Goal: Task Accomplishment & Management: Manage account settings

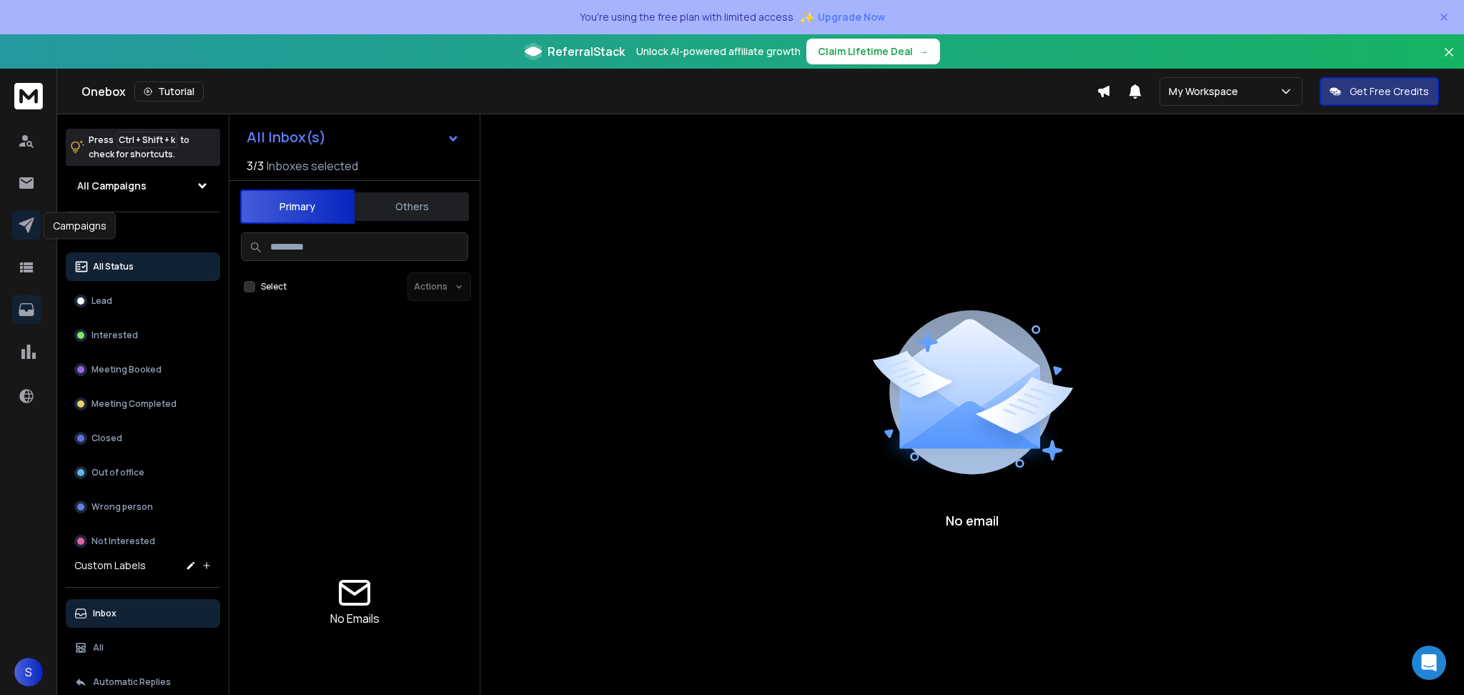
click at [27, 227] on icon at bounding box center [26, 225] width 15 height 15
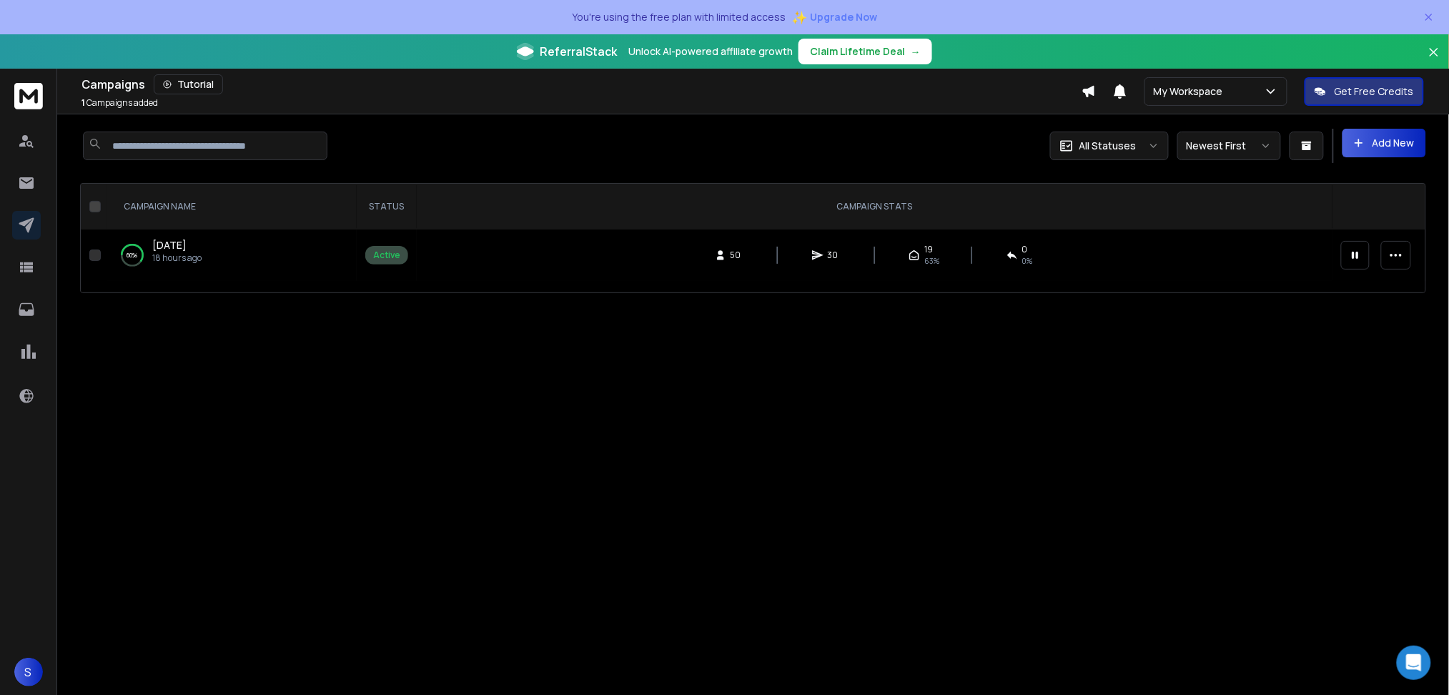
click at [174, 255] on p "18 hours ago" at bounding box center [176, 257] width 49 height 11
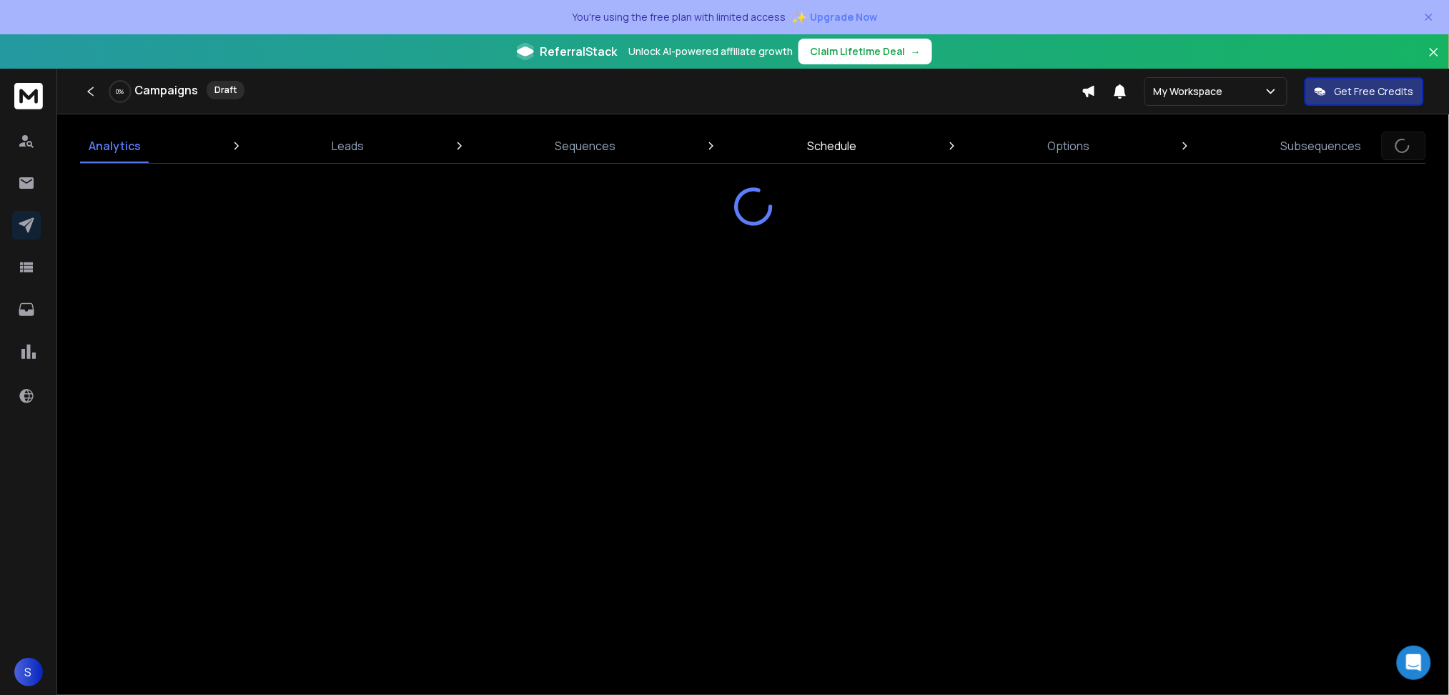
click at [851, 147] on p "Schedule" at bounding box center [831, 145] width 49 height 17
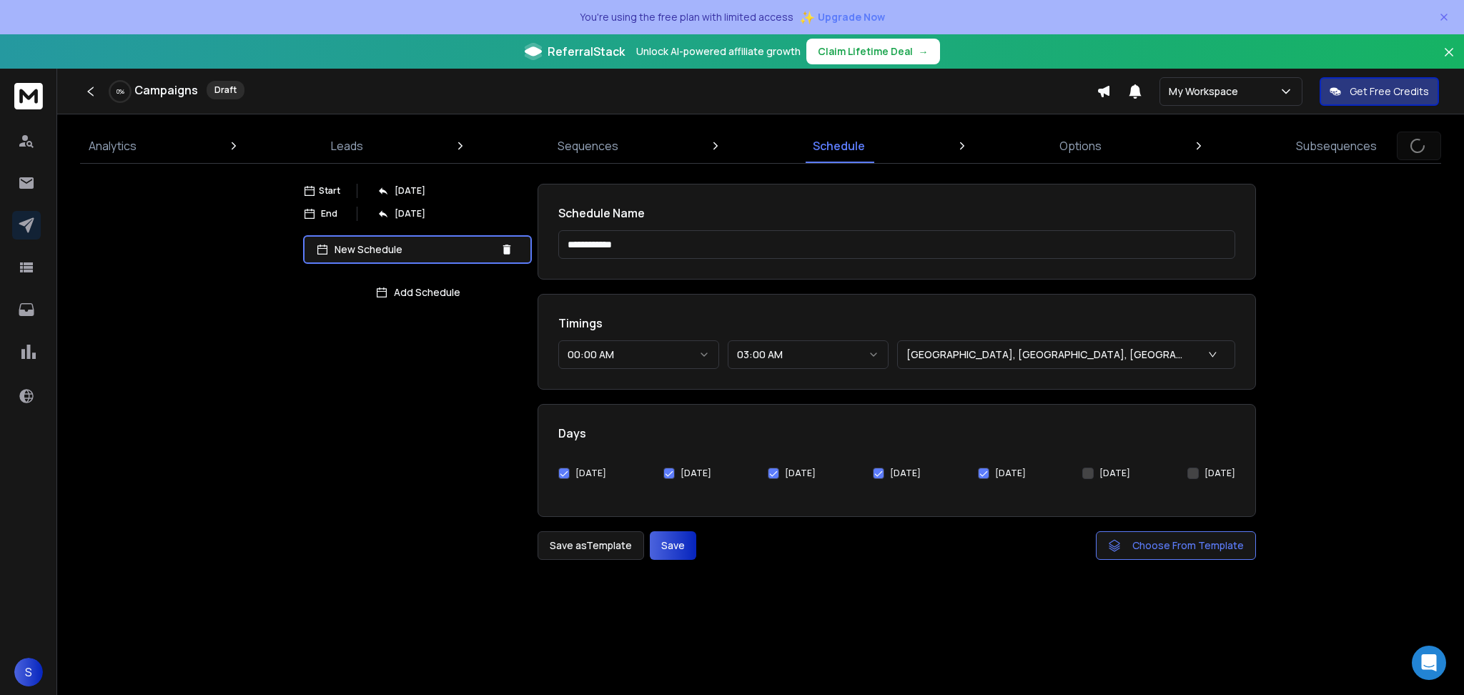
click at [672, 349] on button "00:00 AM" at bounding box center [638, 354] width 161 height 29
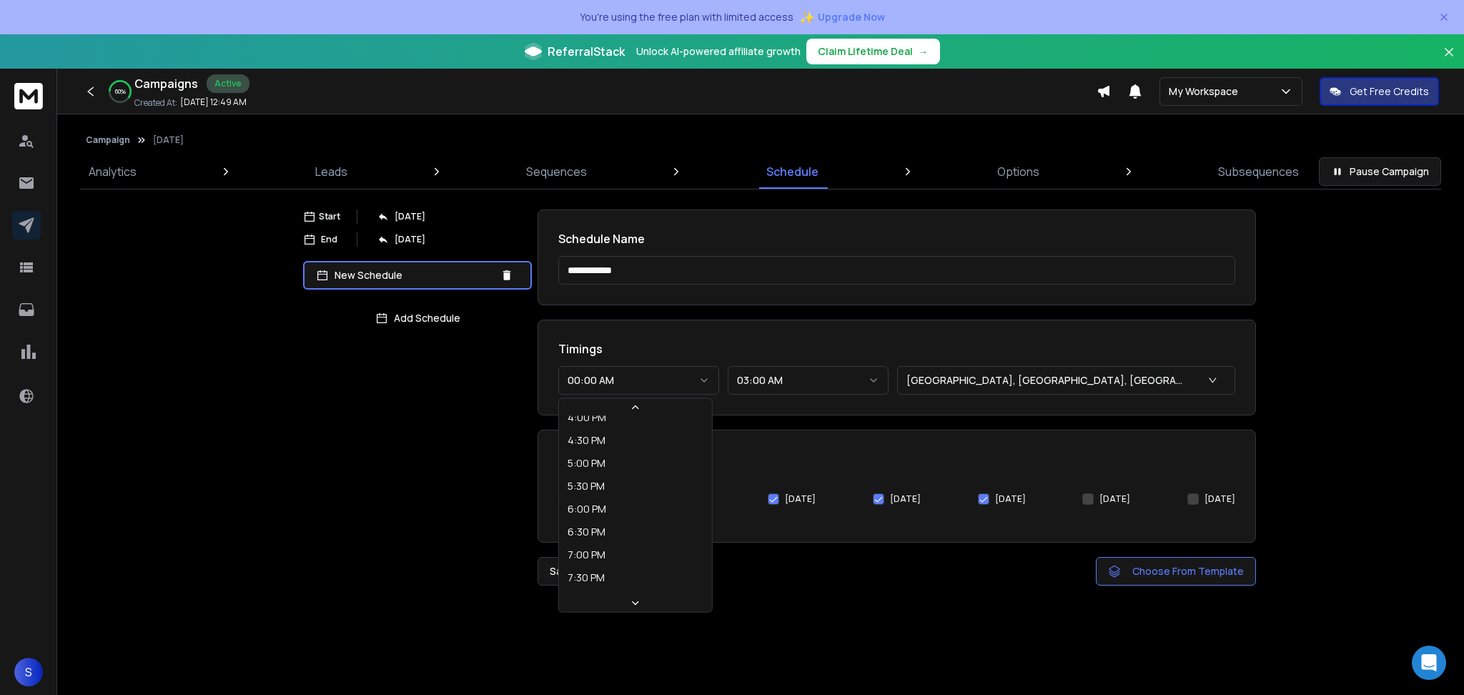
scroll to position [750, 0]
select select "********"
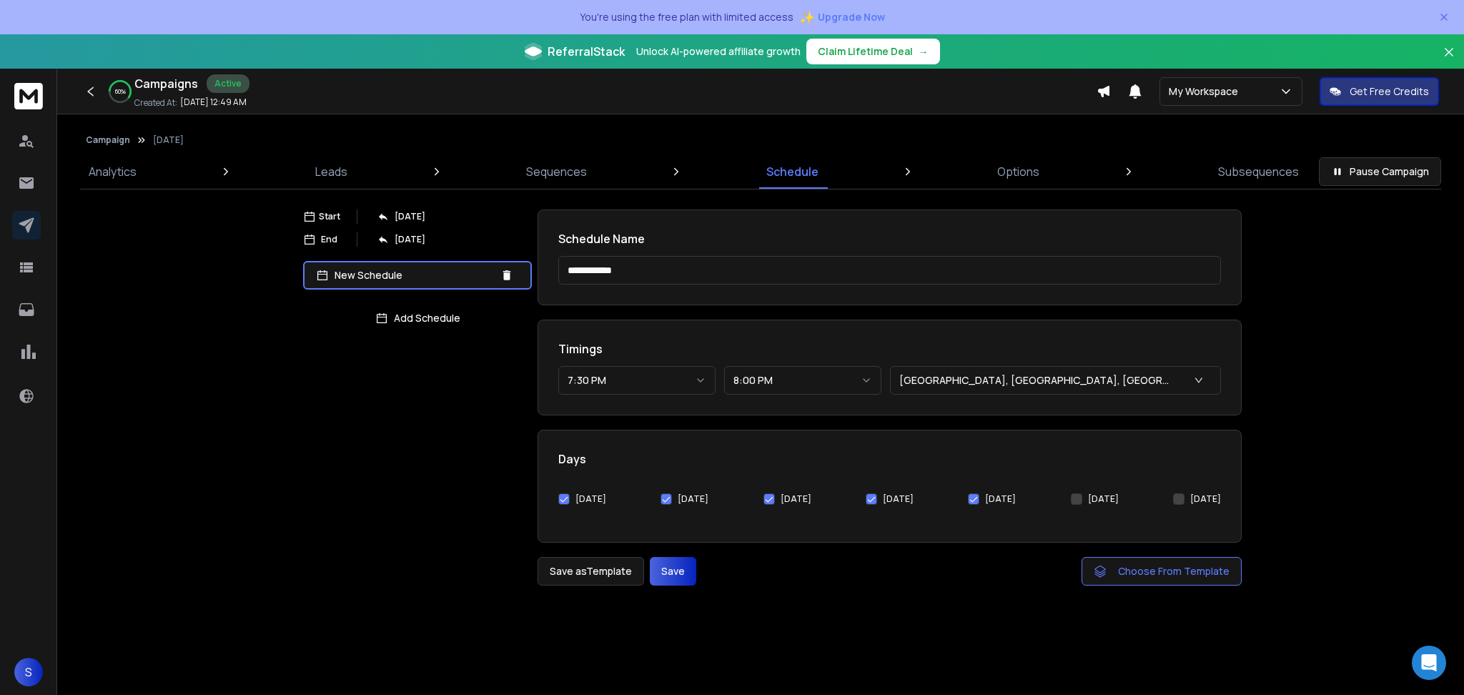
click at [757, 379] on button "8:00 PM" at bounding box center [802, 380] width 157 height 29
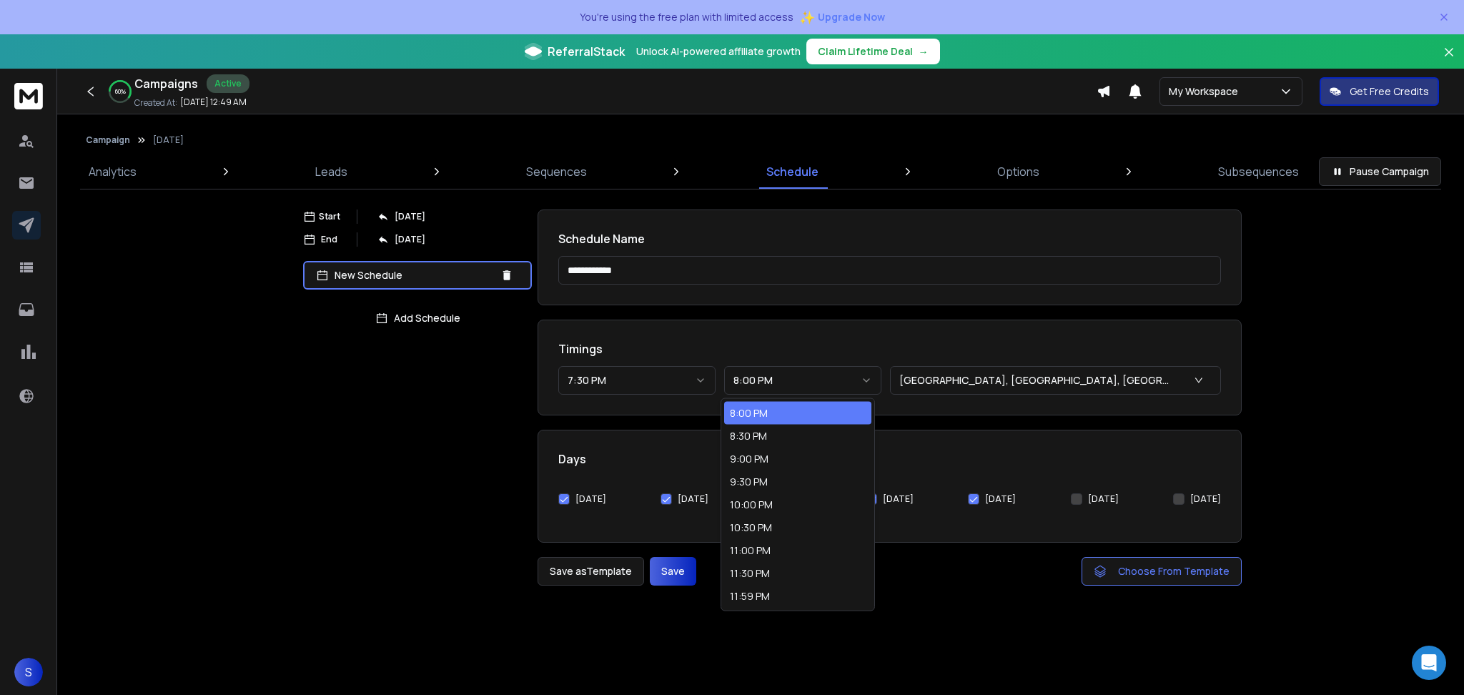
select select "********"
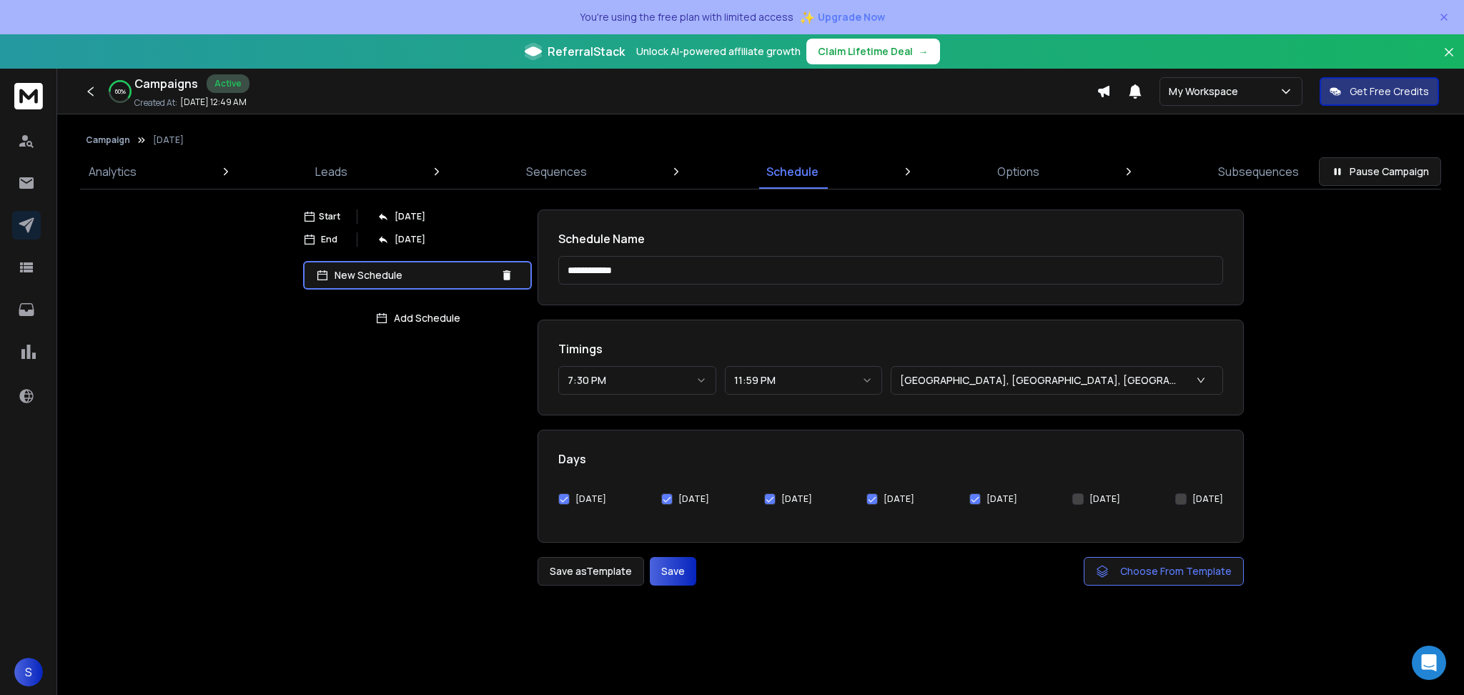
click at [697, 565] on div "Save as Template Save Choose From Template" at bounding box center [890, 571] width 706 height 29
click at [676, 567] on button "Save" at bounding box center [673, 571] width 46 height 29
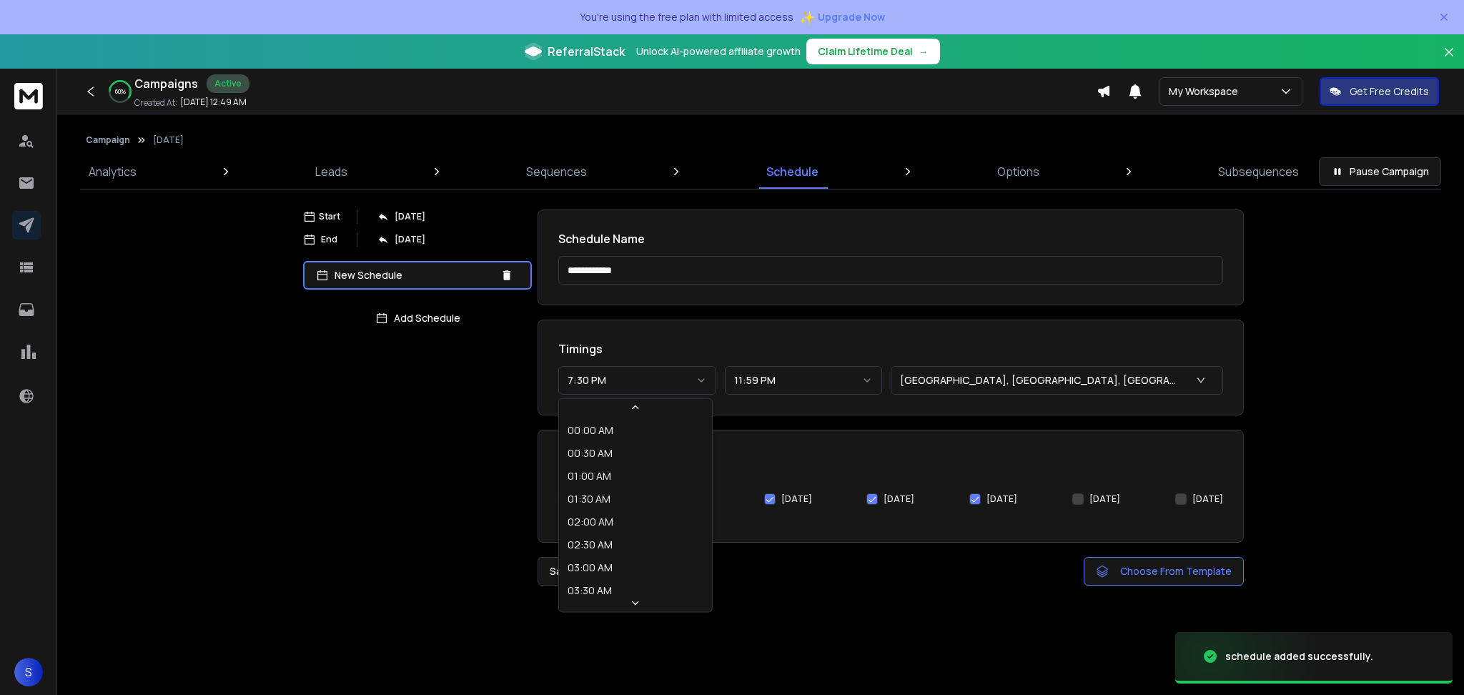
click at [695, 388] on button "7:30 PM" at bounding box center [637, 380] width 158 height 29
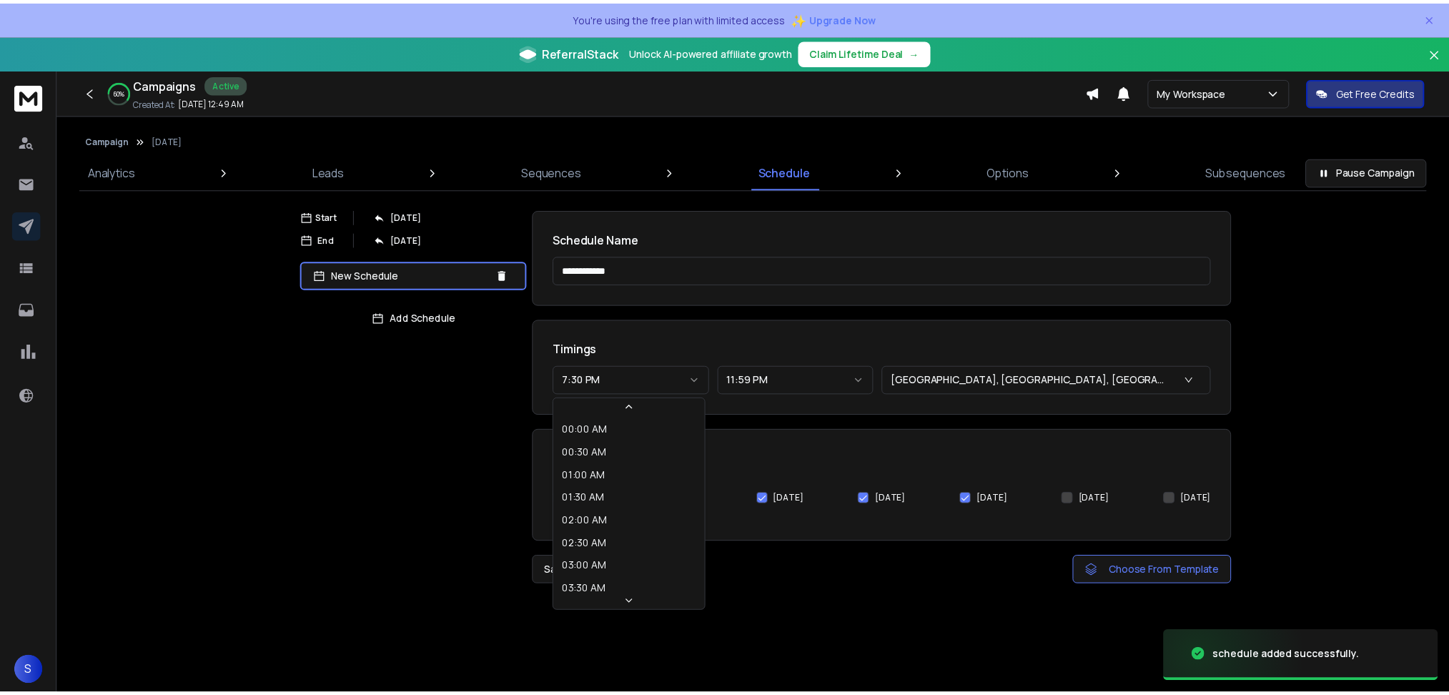
scroll to position [739, 0]
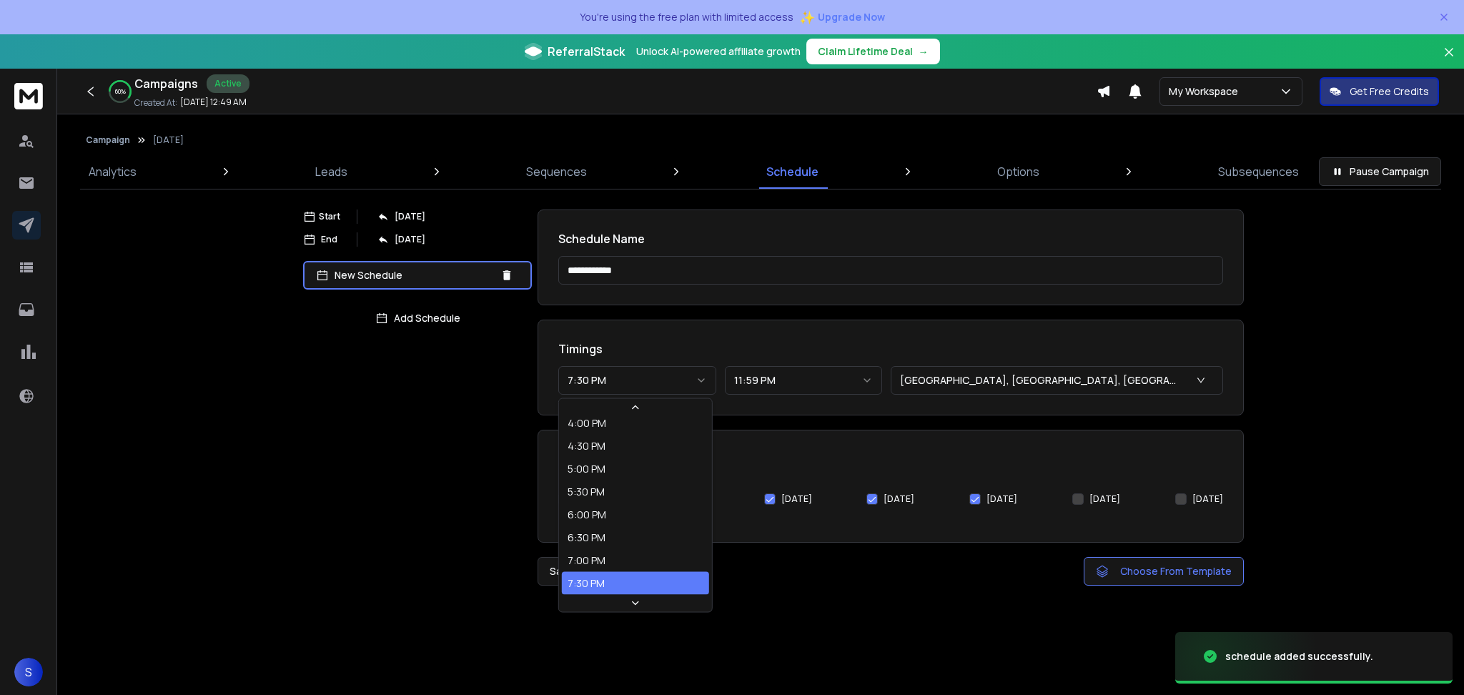
select select "********"
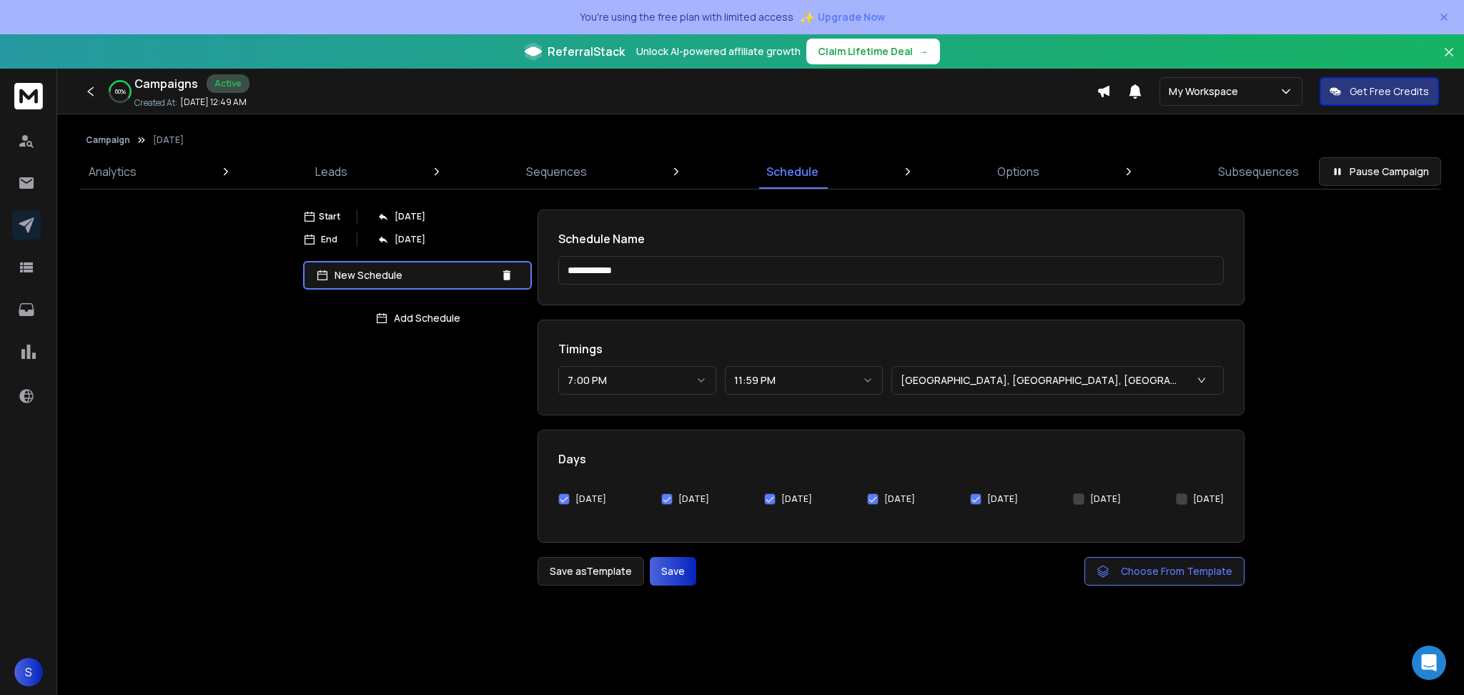
click at [662, 570] on button "Save" at bounding box center [673, 571] width 46 height 29
click at [1450, 49] on icon "Close banner" at bounding box center [1448, 52] width 9 height 9
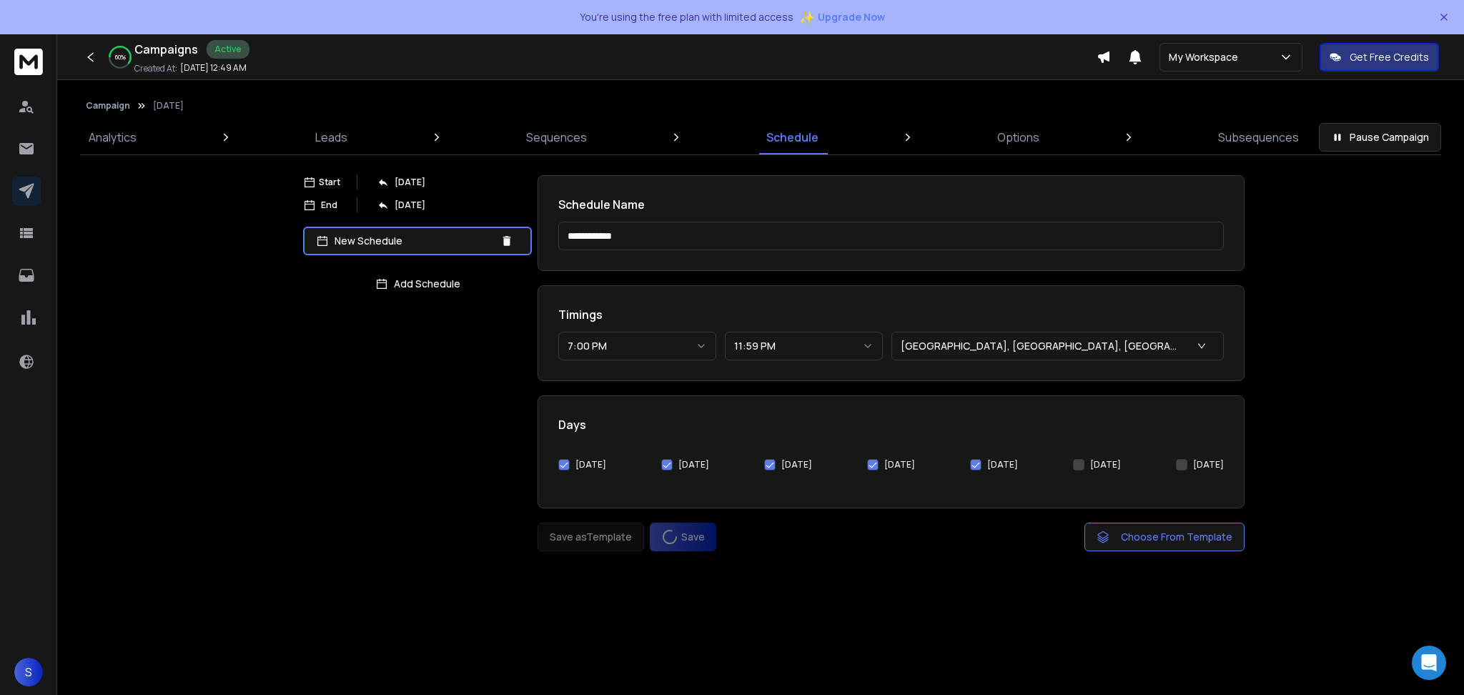
click at [1448, 16] on icon "Close notification" at bounding box center [1443, 16] width 11 height 11
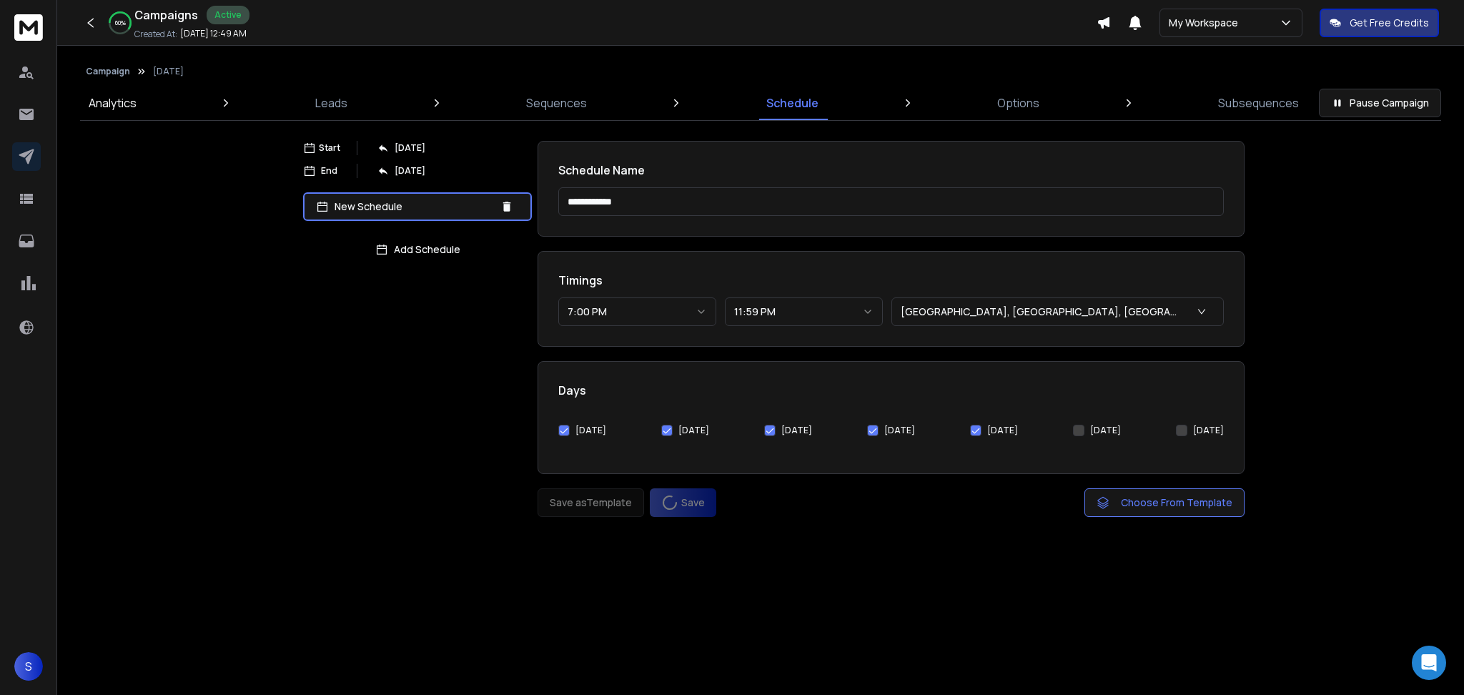
click at [141, 106] on link "Analytics" at bounding box center [112, 103] width 65 height 34
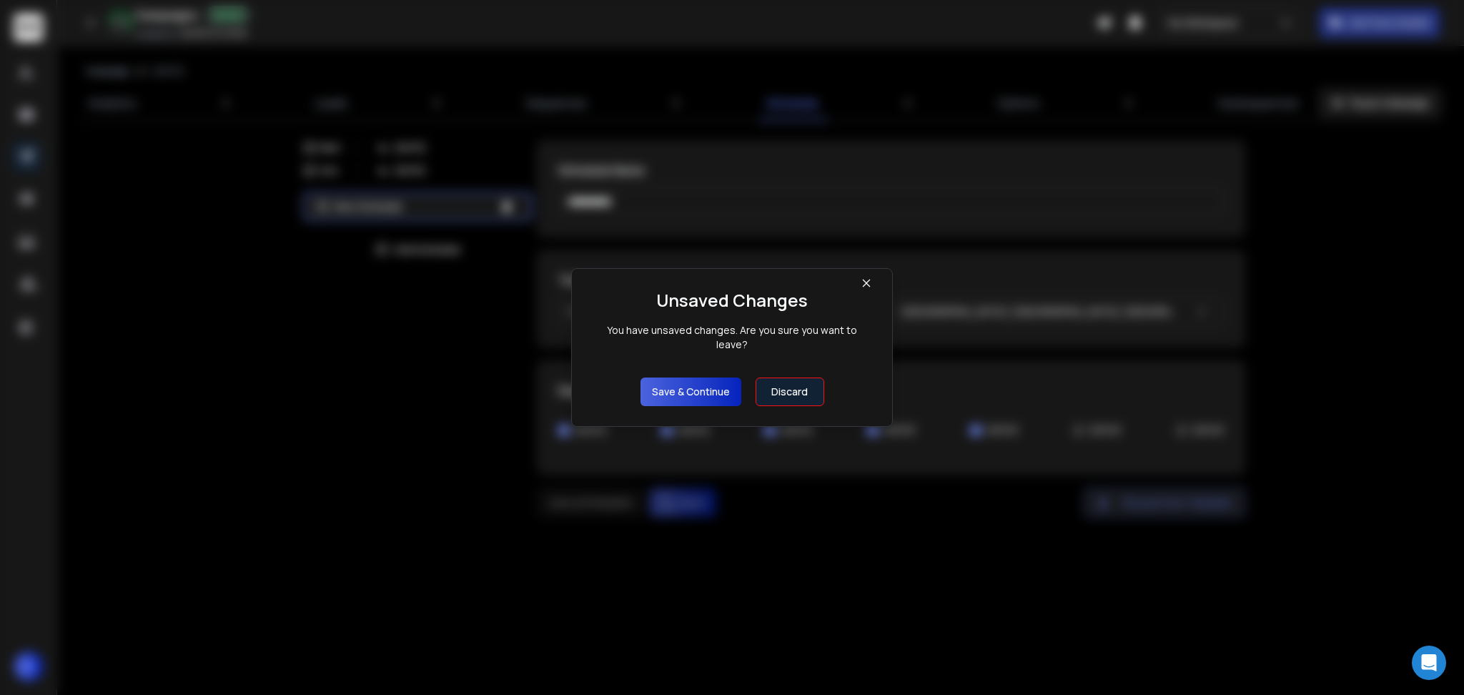
click at [709, 377] on button "Save & Continue" at bounding box center [690, 391] width 101 height 29
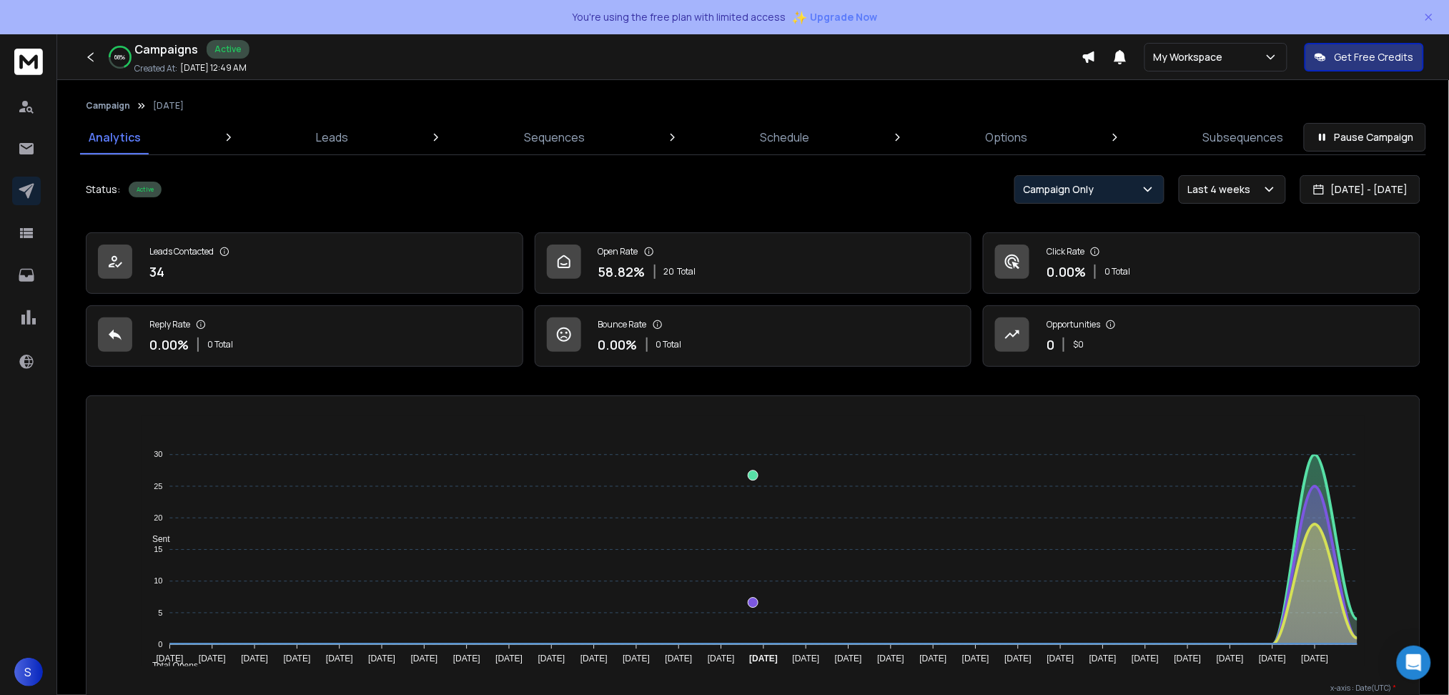
click at [1036, 187] on p "Campaign Only" at bounding box center [1061, 189] width 76 height 14
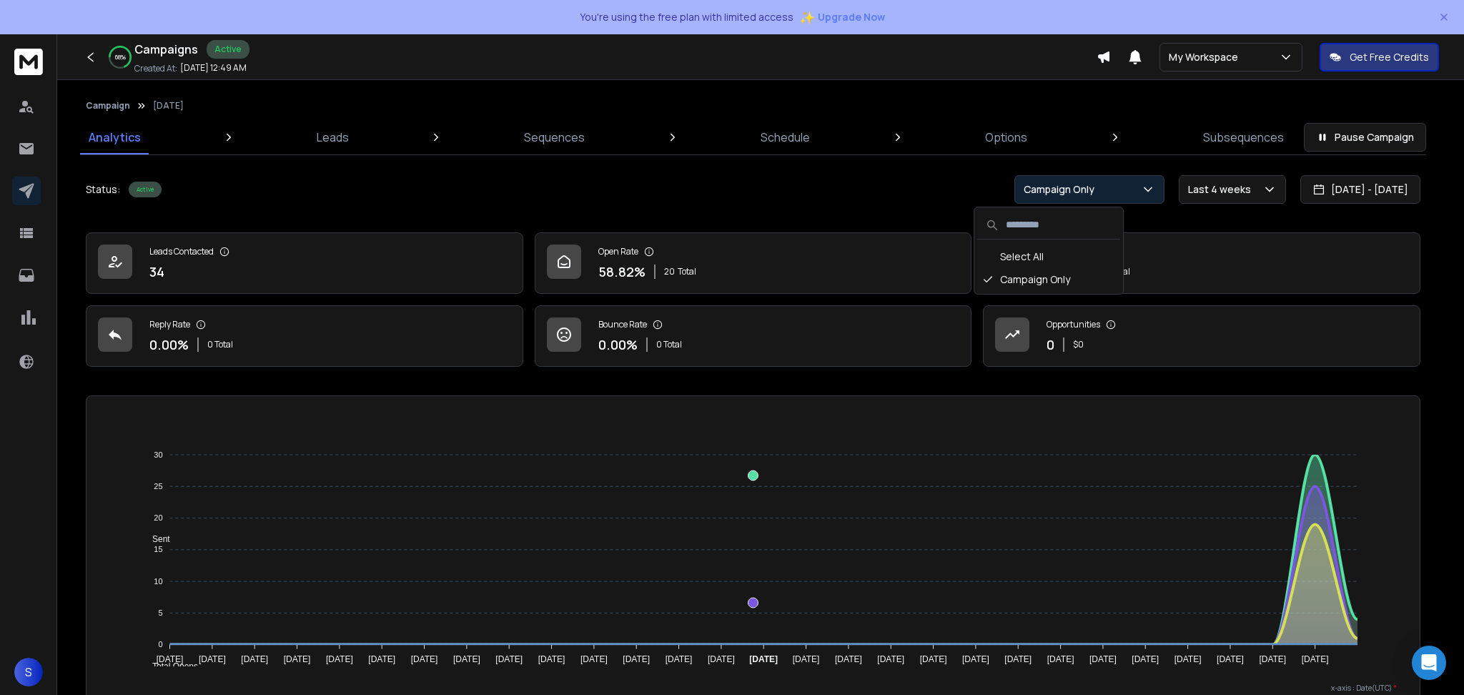
click at [1036, 187] on p "Campaign Only" at bounding box center [1061, 189] width 76 height 14
click at [1188, 187] on p "Last 4 weeks" at bounding box center [1222, 189] width 69 height 14
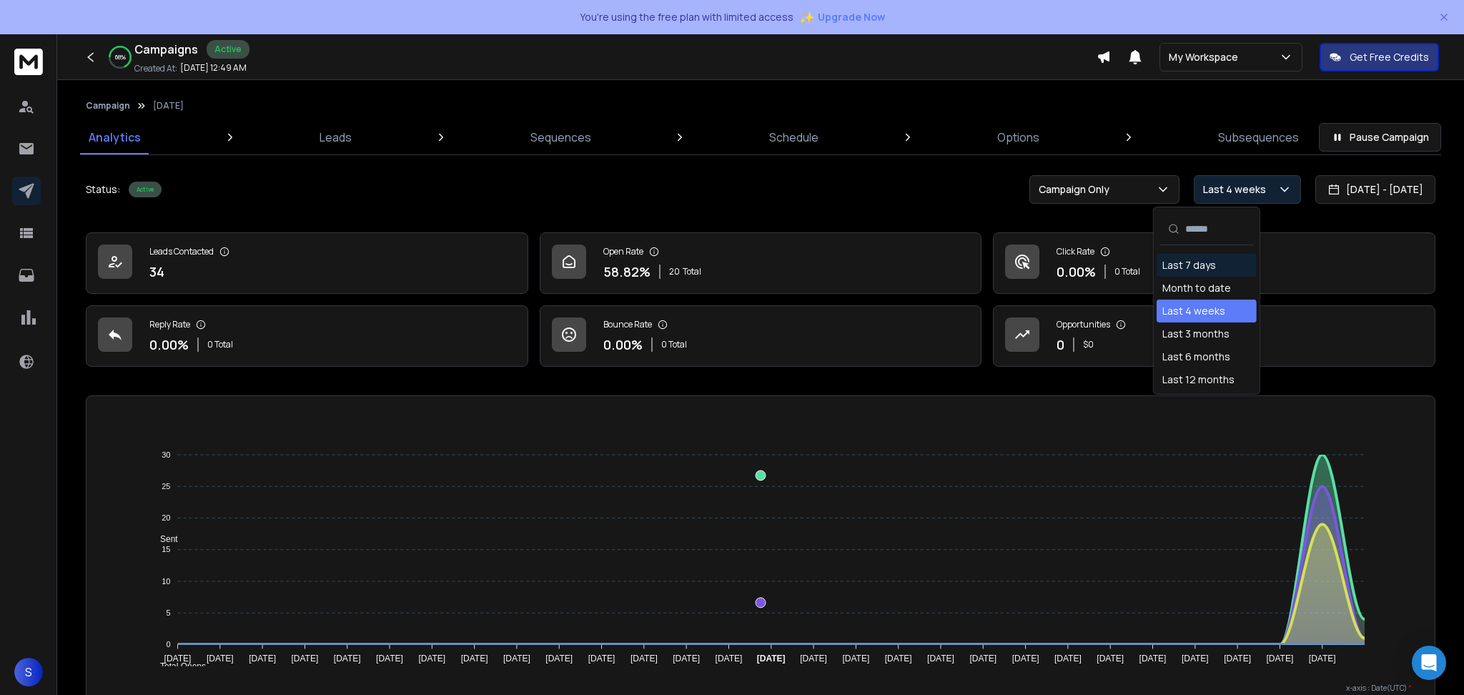
click at [1193, 187] on button "Last 4 weeks" at bounding box center [1246, 189] width 107 height 29
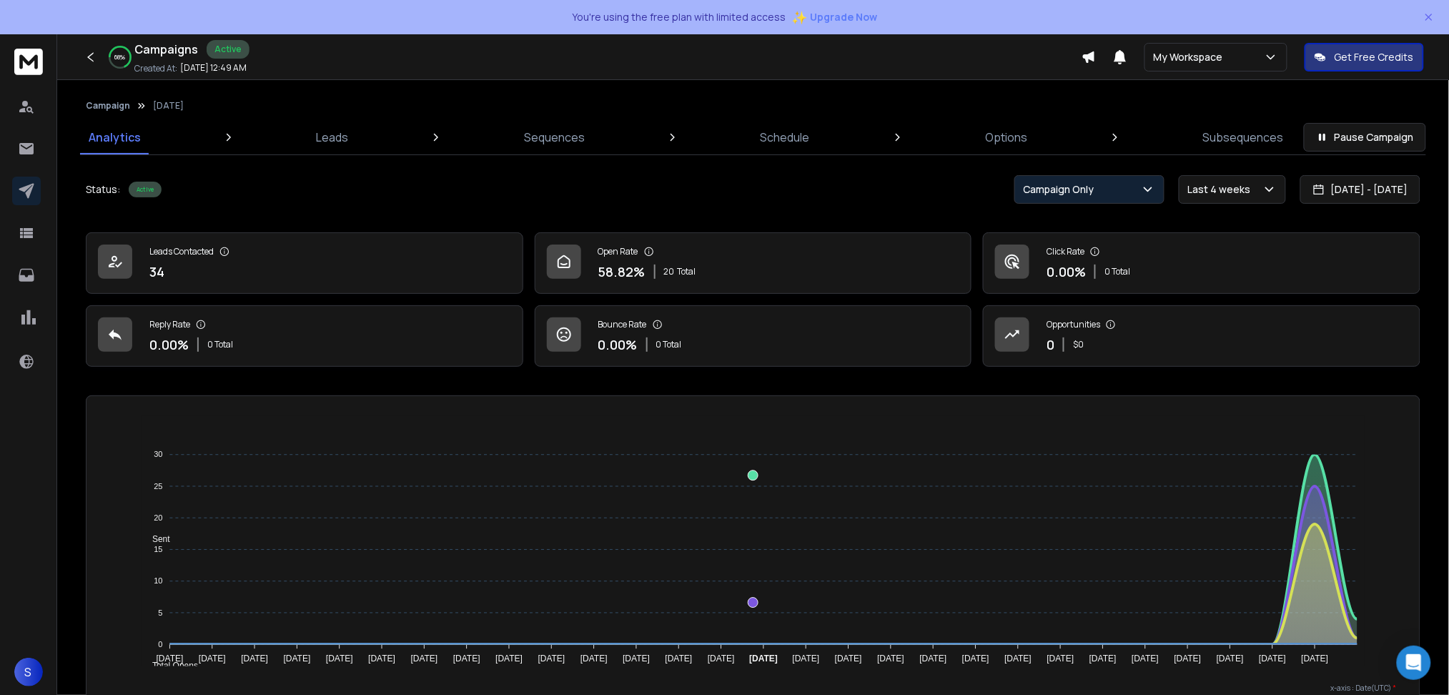
click at [1035, 182] on button "Campaign Only" at bounding box center [1089, 189] width 150 height 29
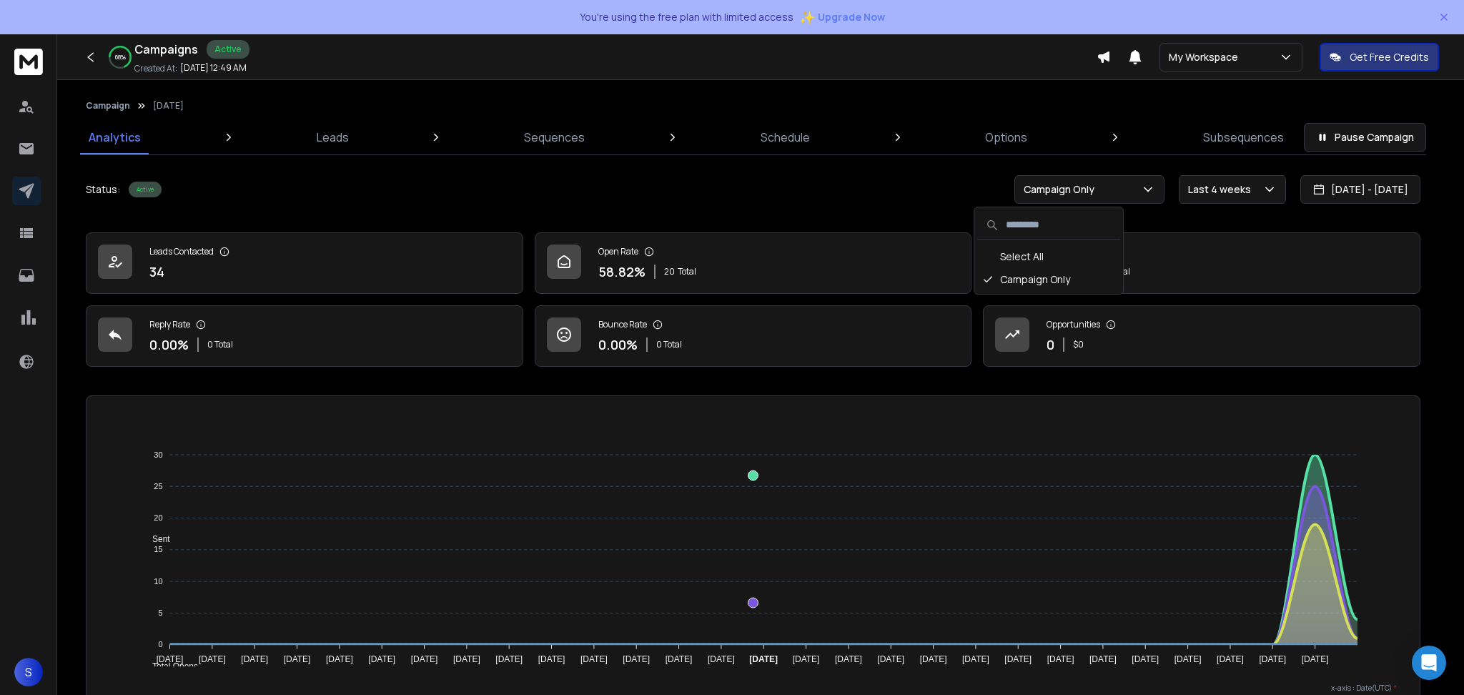
click at [873, 201] on div "Status: Active Pause Campaign Campaign Only Last 4 weeks 17 Sep 2025 - 15 Oct 2…" at bounding box center [753, 189] width 1334 height 29
